Goal: Communication & Community: Answer question/provide support

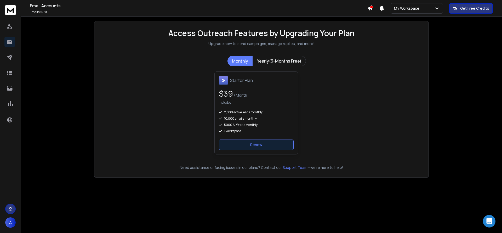
click at [257, 145] on button "Renew" at bounding box center [256, 144] width 75 height 10
click at [9, 74] on icon at bounding box center [9, 73] width 5 height 4
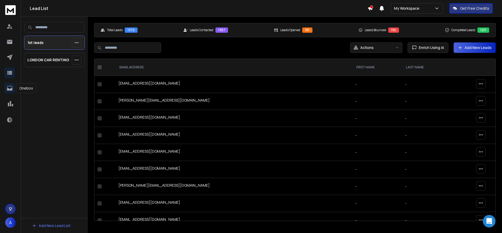
click at [8, 91] on icon at bounding box center [10, 88] width 6 height 6
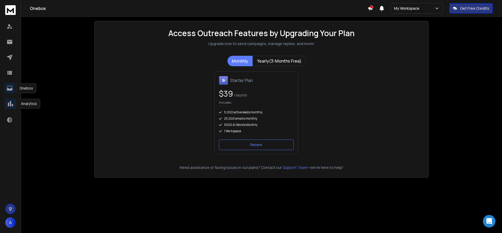
click at [8, 105] on icon at bounding box center [10, 103] width 5 height 5
click at [289, 166] on button "Support Team" at bounding box center [295, 167] width 25 height 5
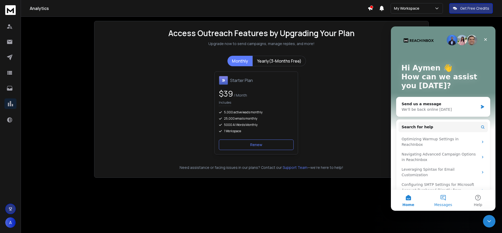
click at [444, 204] on span "Messages" at bounding box center [443, 205] width 18 height 4
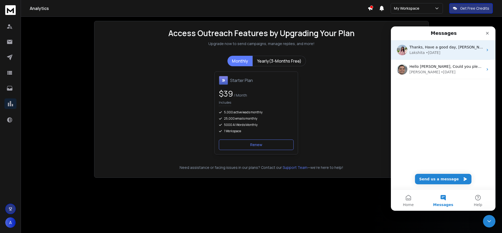
click at [449, 54] on div "Lakshita • 9w ago" at bounding box center [447, 52] width 74 height 5
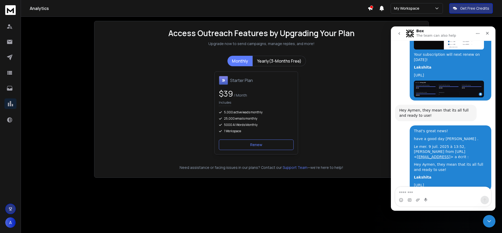
scroll to position [744, 0]
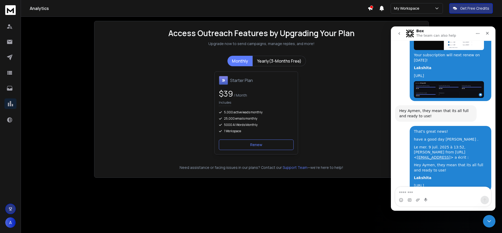
click at [422, 191] on textarea "Message…" at bounding box center [444, 191] width 96 height 9
type textarea "**********"
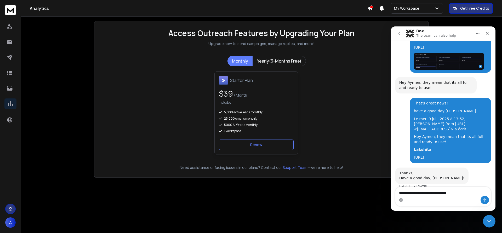
type textarea "**********"
click at [486, 202] on button "Send a message…" at bounding box center [485, 200] width 8 height 8
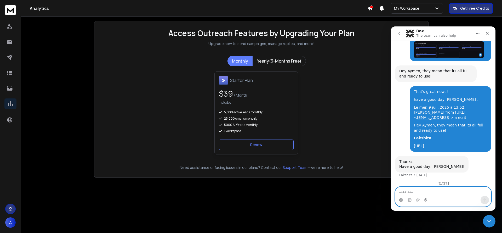
scroll to position [784, 0]
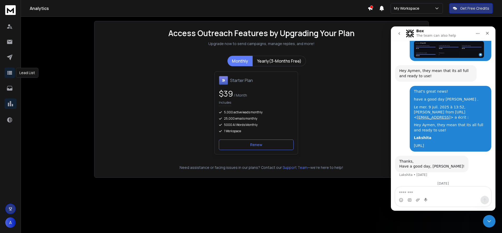
click at [7, 73] on icon at bounding box center [10, 73] width 6 height 6
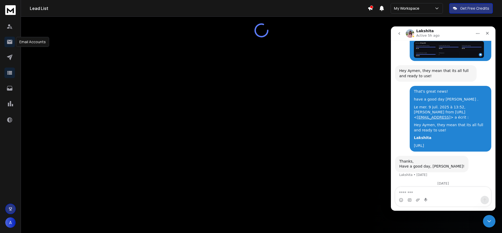
click at [8, 44] on icon at bounding box center [10, 42] width 6 height 6
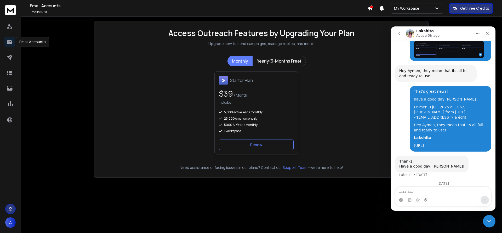
click at [5, 40] on link at bounding box center [9, 42] width 10 height 10
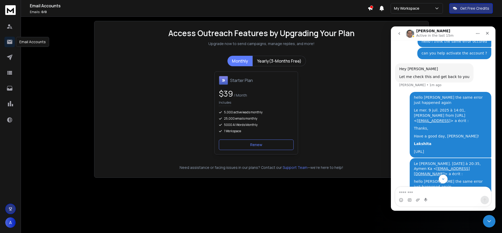
scroll to position [931, 0]
click at [12, 74] on icon at bounding box center [9, 73] width 5 height 4
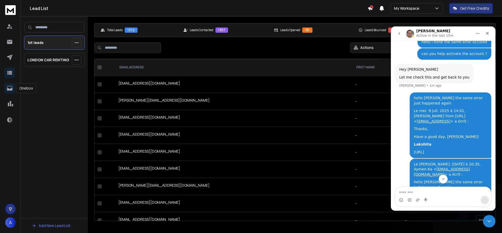
click at [7, 90] on icon at bounding box center [9, 88] width 5 height 5
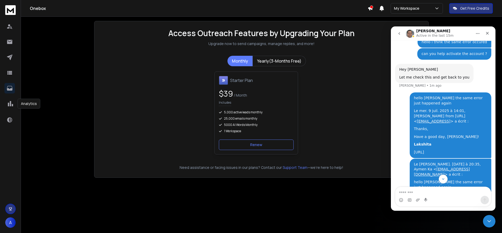
click at [10, 111] on div at bounding box center [10, 104] width 12 height 13
click at [9, 117] on icon at bounding box center [9, 119] width 5 height 5
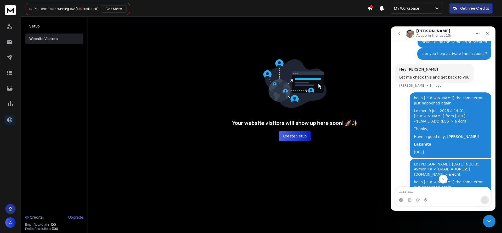
scroll to position [963, 0]
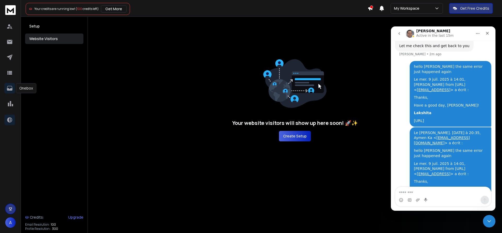
click at [10, 88] on icon at bounding box center [10, 88] width 6 height 6
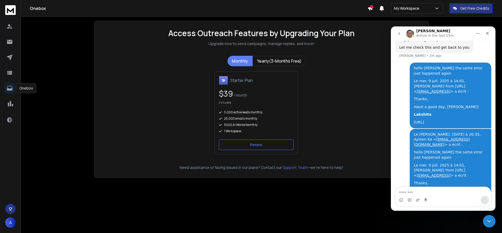
scroll to position [961, 0]
click at [77, 91] on div "Access Outreach Features by Upgrading Your Plan Upgrade now to send campaigns, …" at bounding box center [251, 91] width 502 height 182
